Goal: Task Accomplishment & Management: Manage account settings

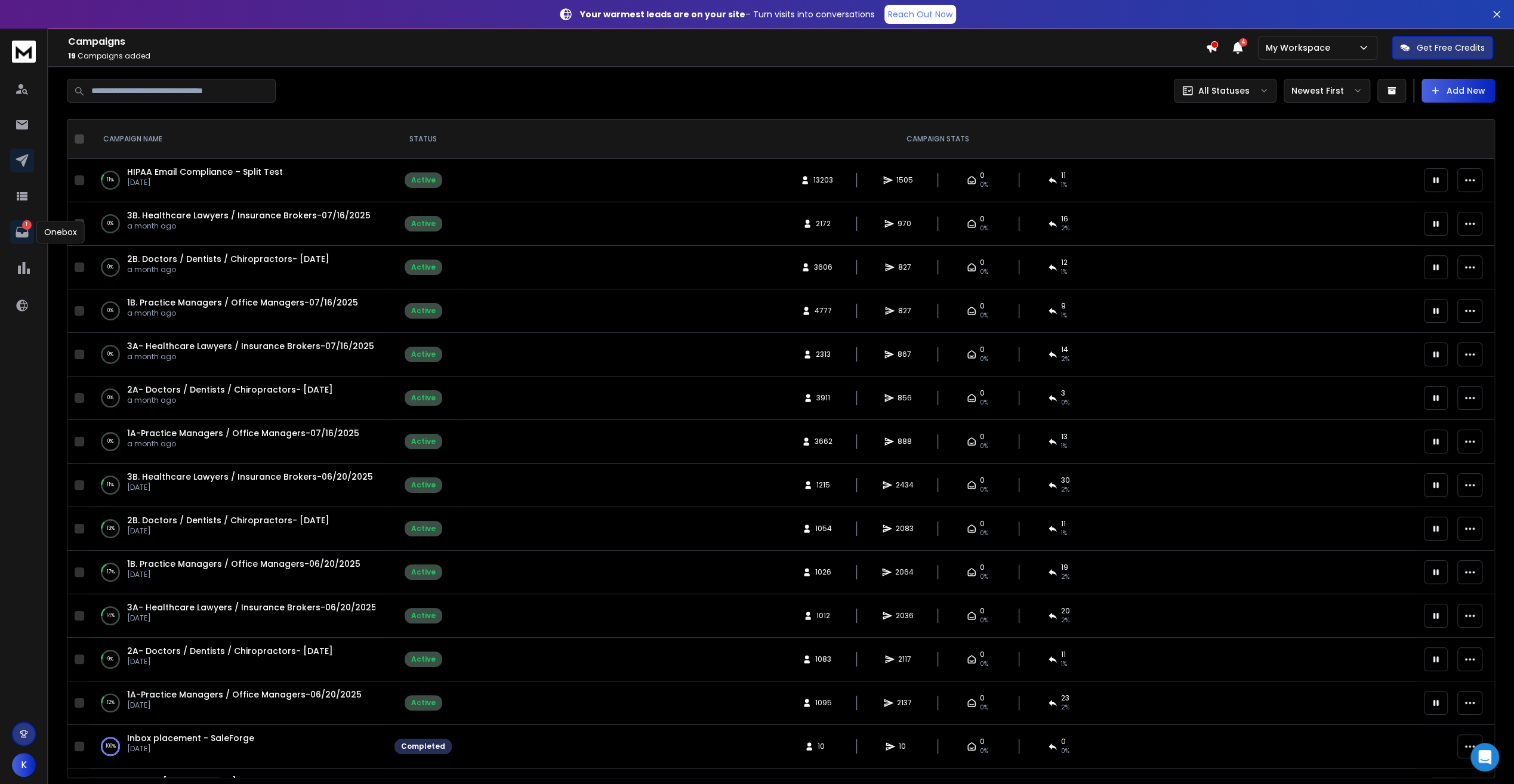
click at [24, 226] on p "1" at bounding box center [27, 225] width 10 height 10
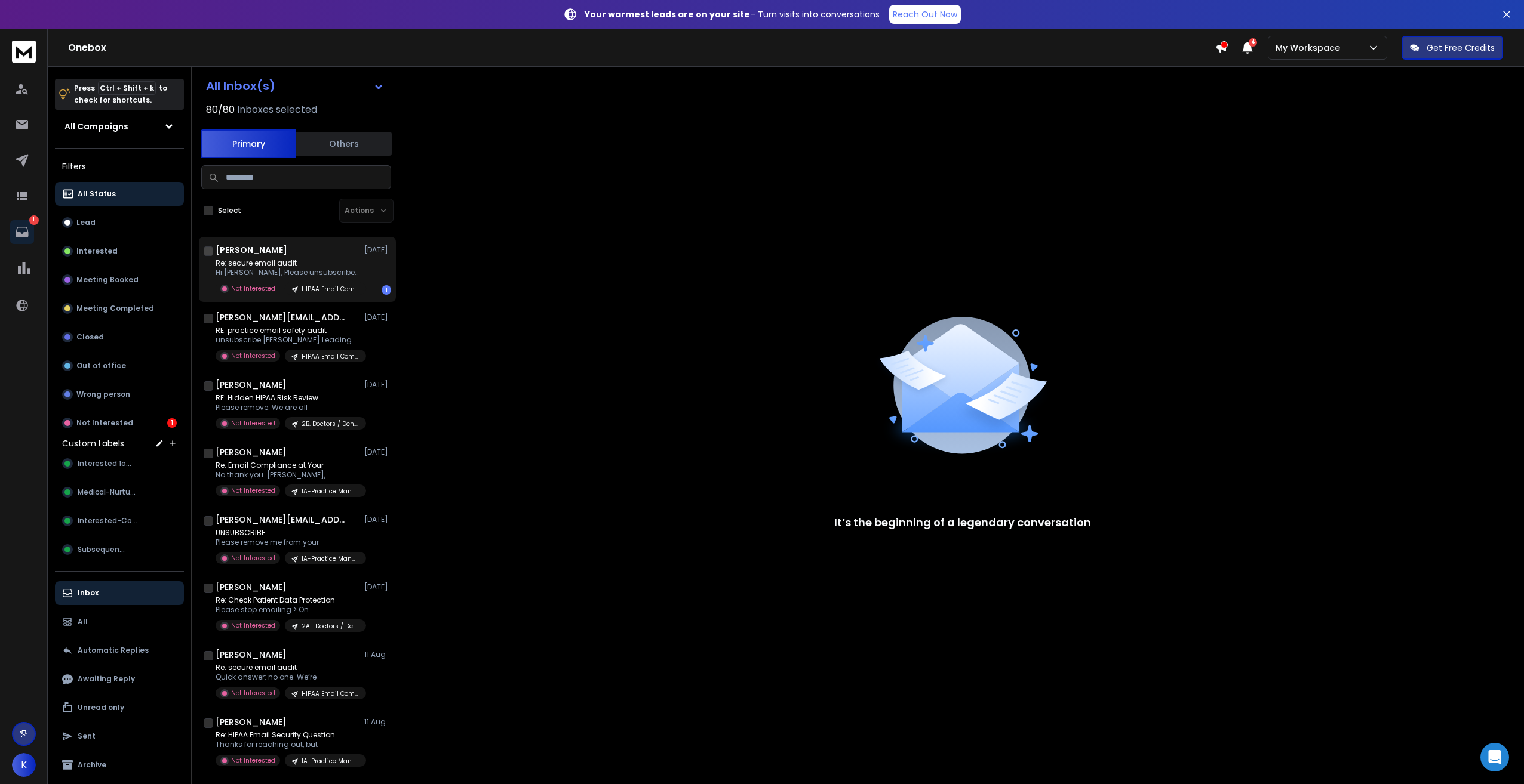
click at [262, 272] on p "Hi Kevin, Please unsubscribe me" at bounding box center [286, 273] width 144 height 10
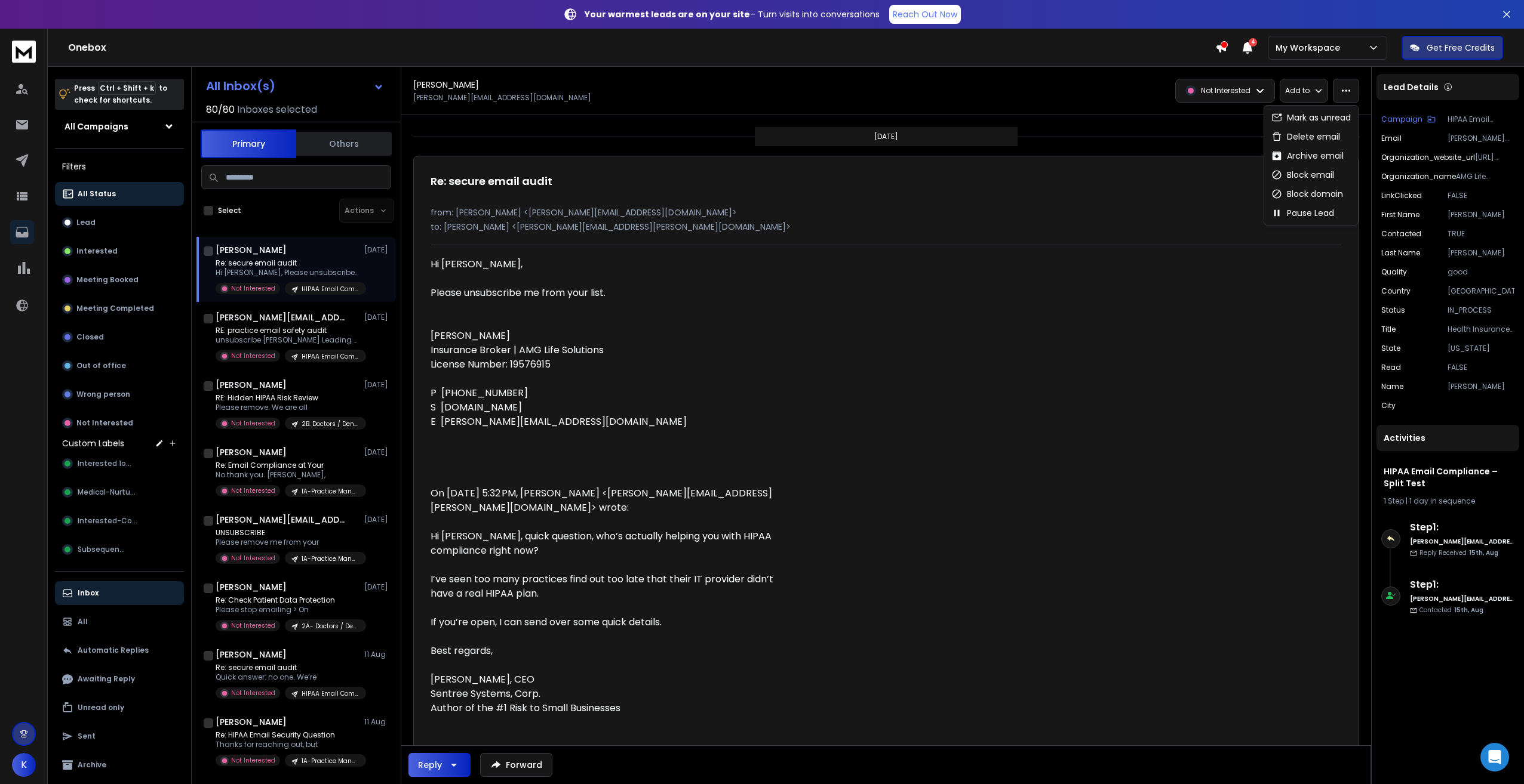
click at [1350, 90] on icon "button" at bounding box center [1346, 91] width 11 height 11
click at [1313, 174] on div "Block email" at bounding box center [1302, 175] width 63 height 12
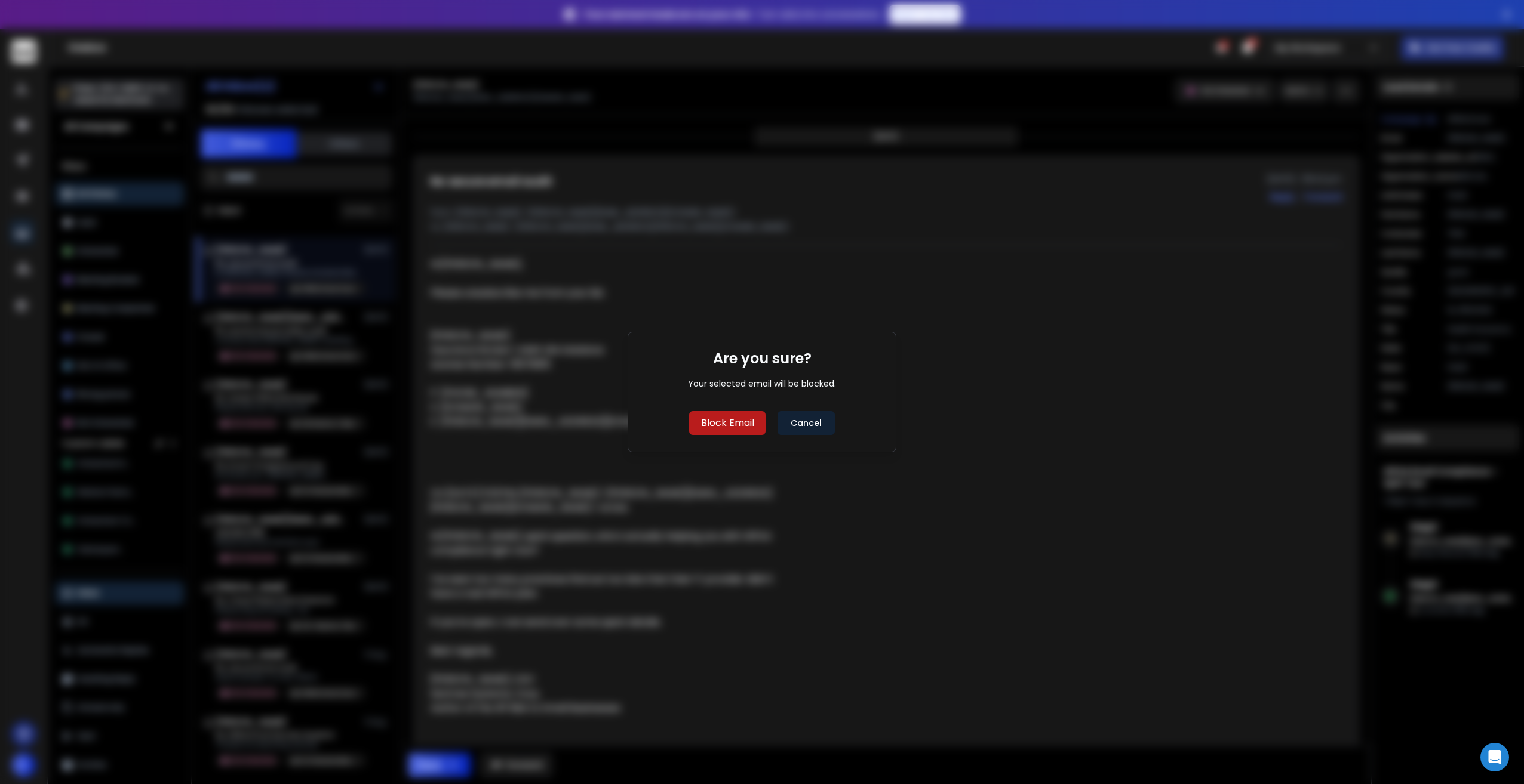
click at [741, 425] on button "Block Email" at bounding box center [726, 422] width 76 height 24
